Goal: Task Accomplishment & Management: Manage account settings

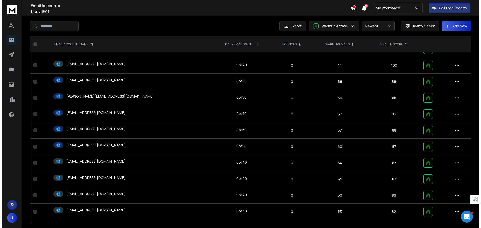
scroll to position [25, 0]
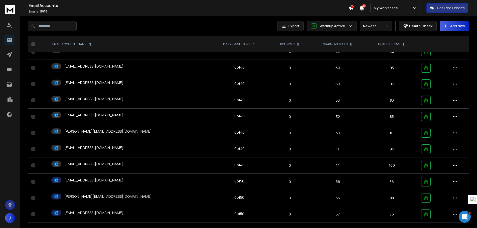
click at [90, 131] on p "[PERSON_NAME][EMAIL_ADDRESS][DOMAIN_NAME]" at bounding box center [107, 131] width 87 height 5
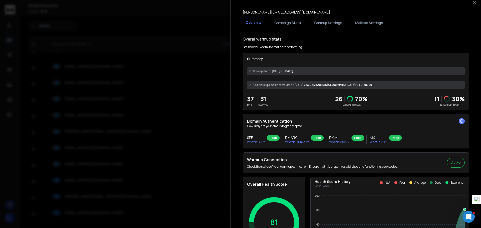
scroll to position [0, 0]
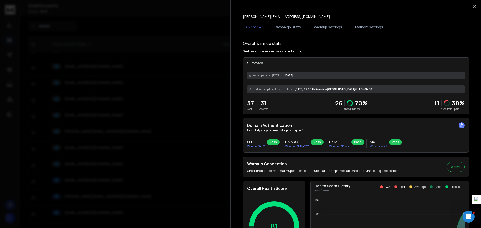
click at [327, 25] on button "Warmup Settings" at bounding box center [328, 27] width 34 height 11
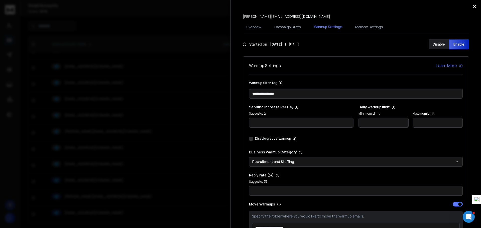
click at [475, 5] on icon "button" at bounding box center [474, 6] width 5 height 5
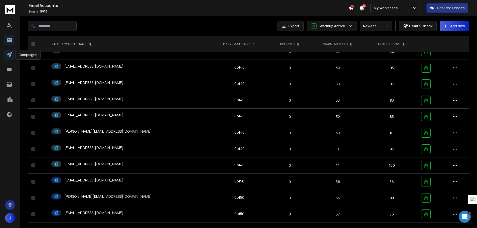
click at [9, 54] on icon at bounding box center [9, 54] width 5 height 5
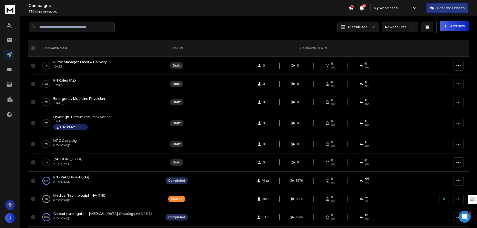
click at [73, 117] on span "Leverage: HIreSource Email Series" at bounding box center [81, 116] width 57 height 5
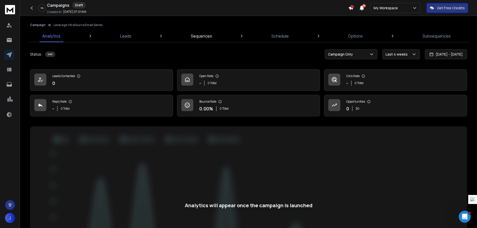
click at [203, 38] on p "Sequences" at bounding box center [201, 36] width 21 height 6
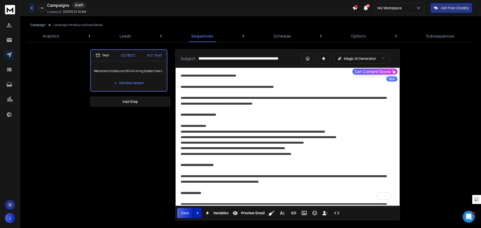
click at [33, 9] on icon at bounding box center [32, 8] width 5 height 5
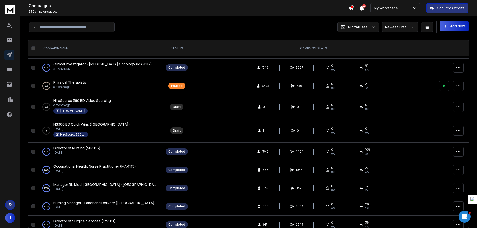
scroll to position [150, 0]
click at [68, 124] on span "HS360 BD Quick Wins (CA)" at bounding box center [91, 123] width 77 height 5
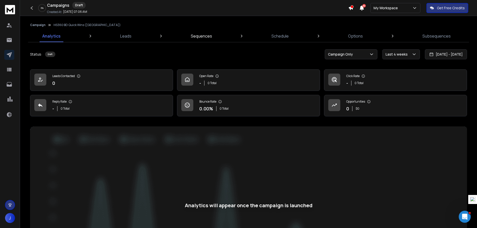
click at [199, 38] on p "Sequences" at bounding box center [201, 36] width 21 height 6
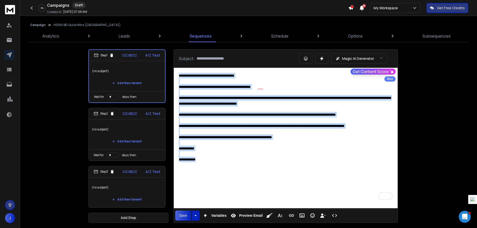
drag, startPoint x: 179, startPoint y: 75, endPoint x: 219, endPoint y: 163, distance: 96.6
click at [218, 163] on div "**********" at bounding box center [286, 136] width 224 height 137
copy div "**********"
click at [306, 89] on div "**********" at bounding box center [286, 87] width 214 height 6
